Goal: Task Accomplishment & Management: Use online tool/utility

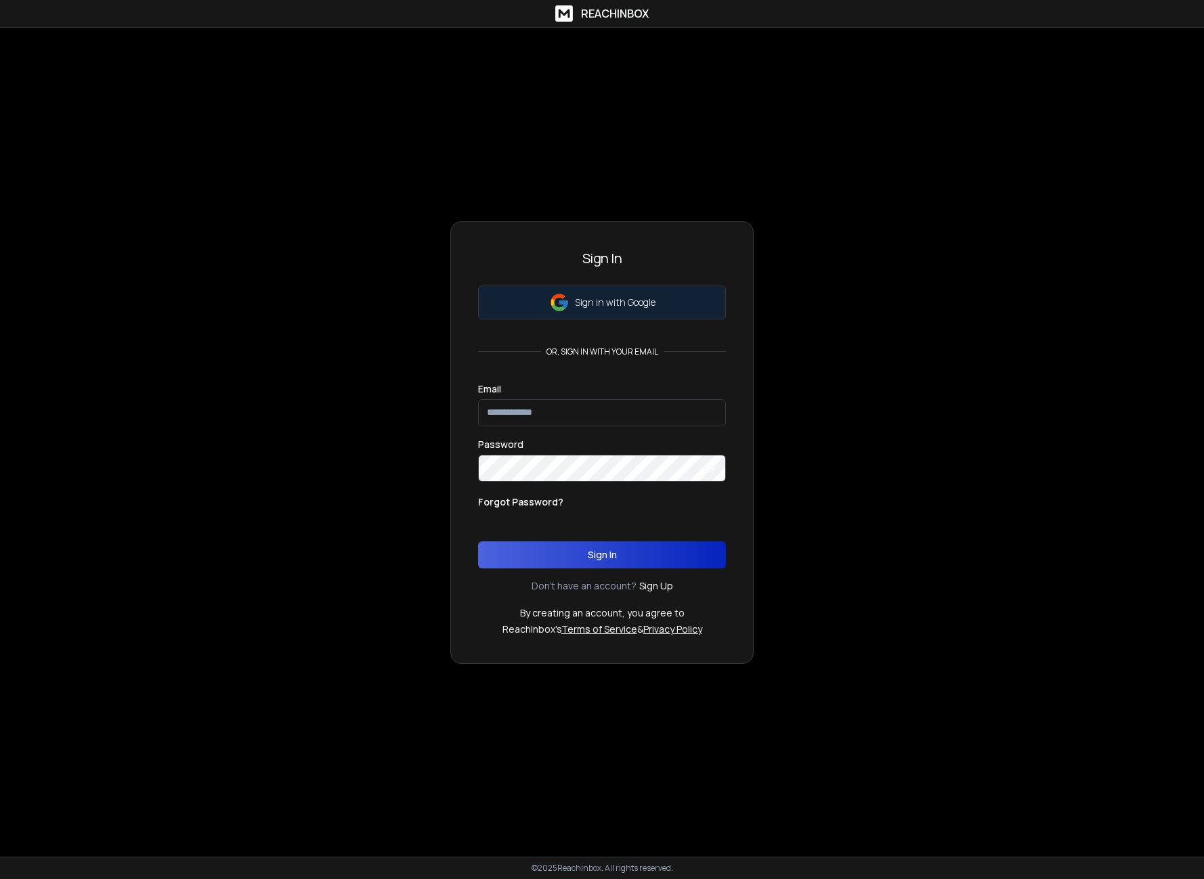
click at [624, 288] on button "Sign in with Google" at bounding box center [602, 303] width 248 height 34
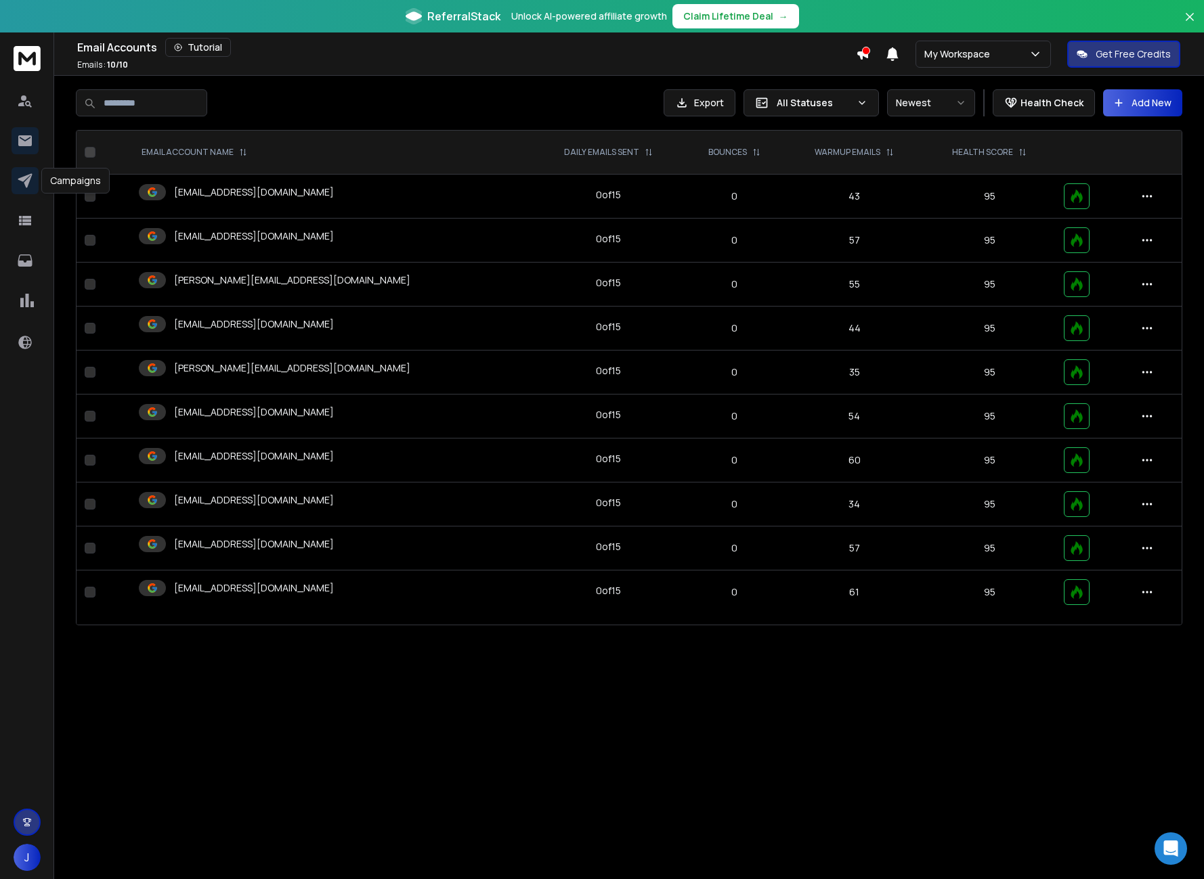
click at [27, 169] on link at bounding box center [25, 180] width 27 height 27
